Goal: Navigation & Orientation: Find specific page/section

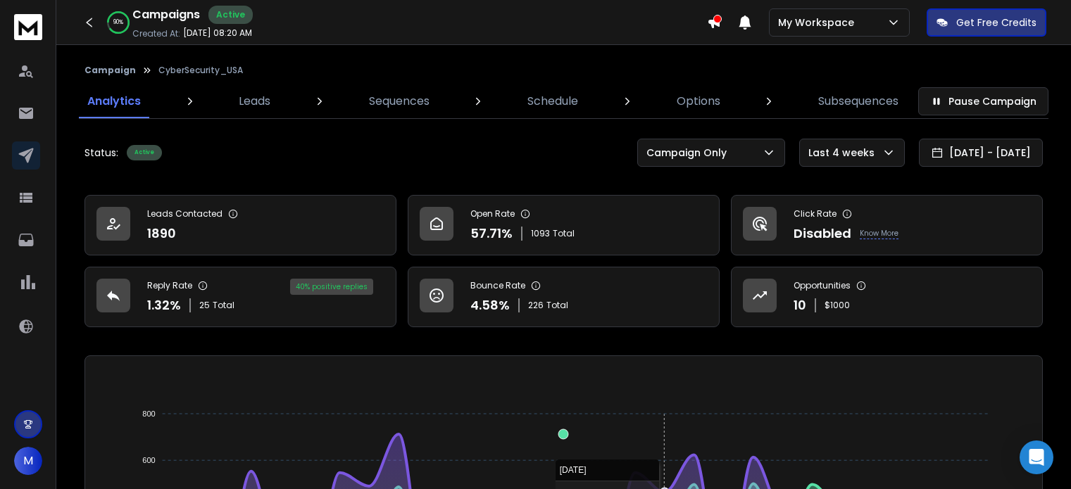
scroll to position [358, 0]
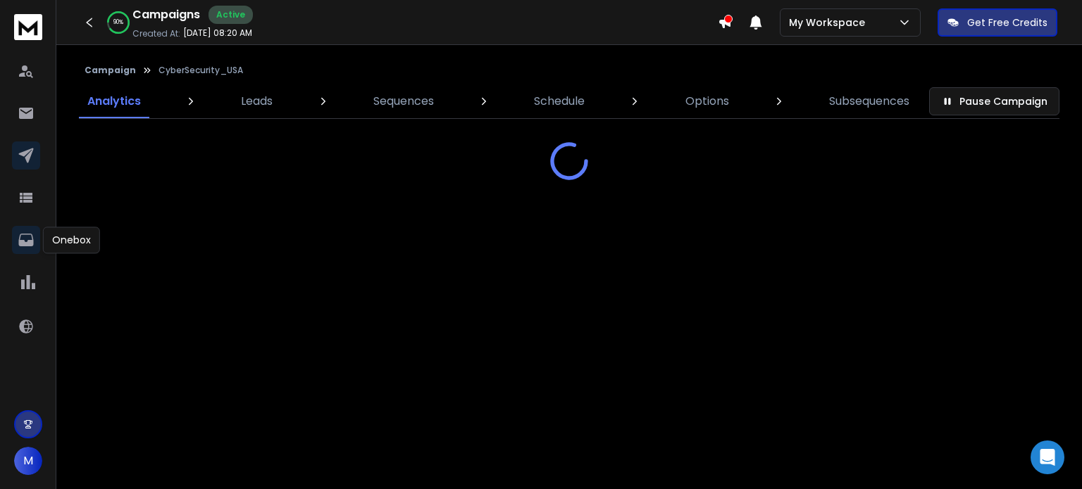
click at [34, 238] on link at bounding box center [26, 240] width 28 height 28
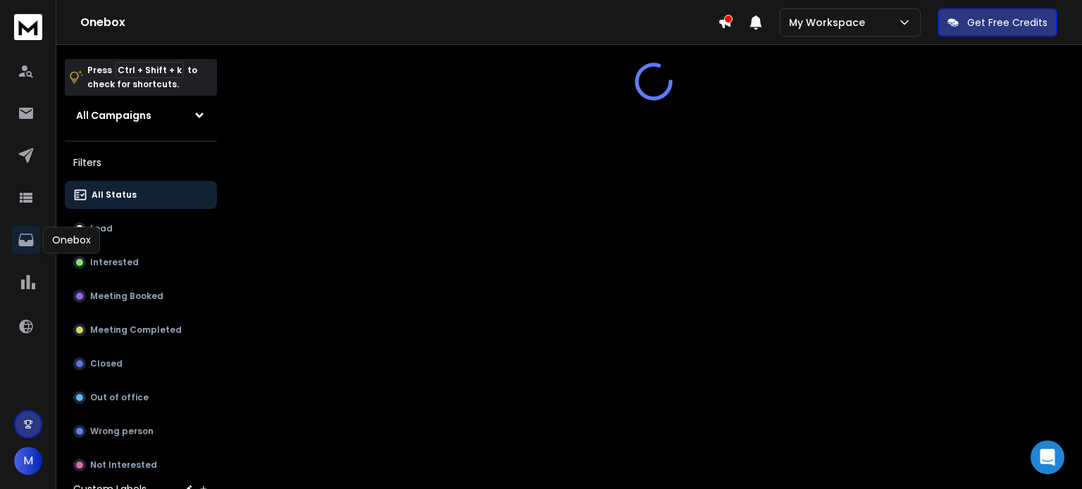
click at [30, 241] on icon at bounding box center [25, 240] width 15 height 13
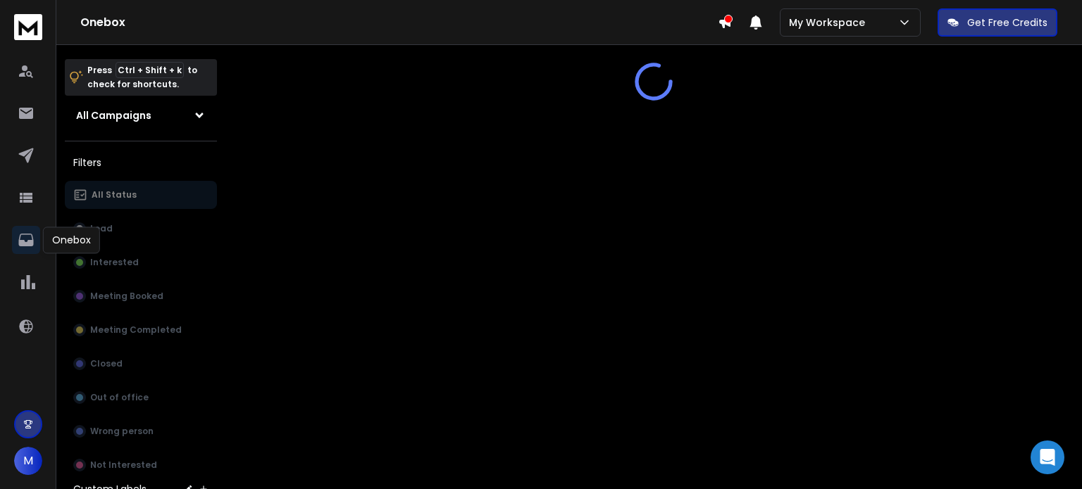
click at [27, 237] on icon at bounding box center [26, 240] width 17 height 17
